Goal: Task Accomplishment & Management: Use online tool/utility

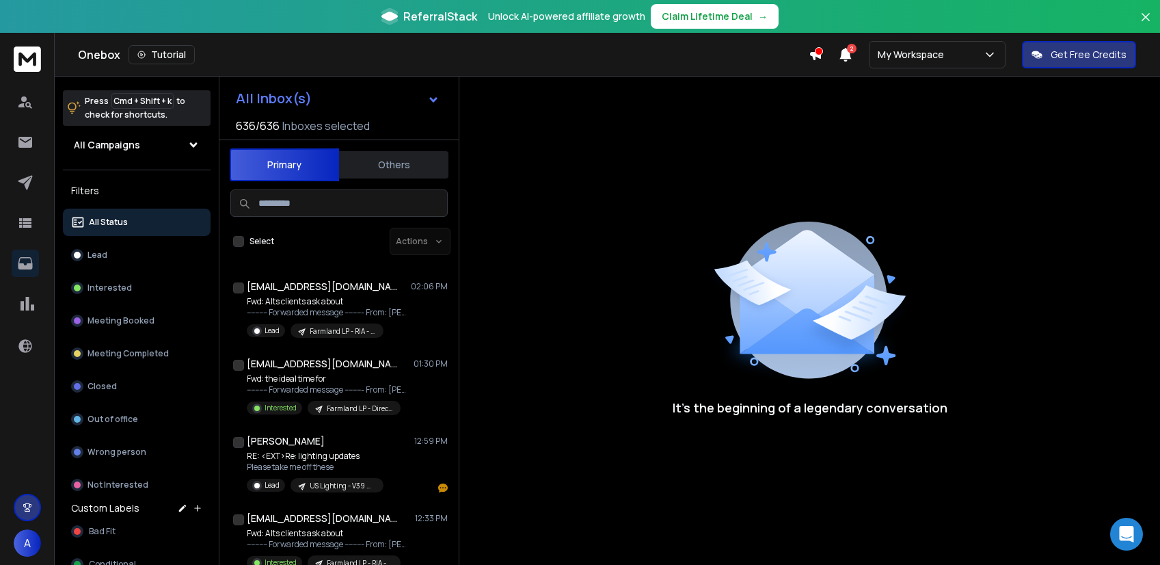
click at [617, 198] on div "It’s the beginning of a legendary conversation" at bounding box center [809, 317] width 701 height 480
click at [764, 442] on div "It’s the beginning of a legendary conversation" at bounding box center [809, 317] width 701 height 480
